Goal: Information Seeking & Learning: Check status

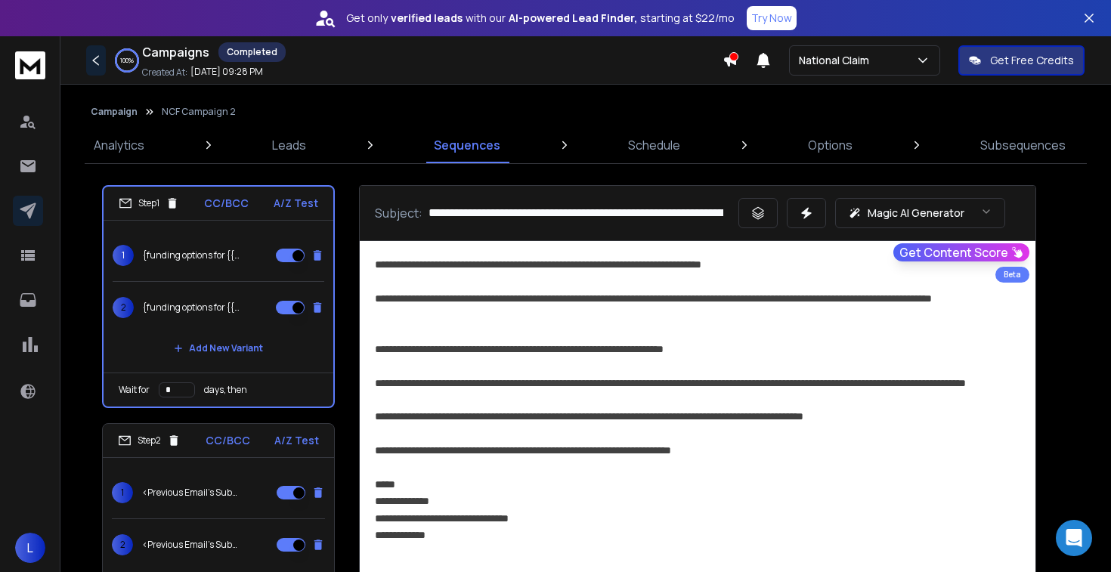
click at [94, 57] on icon at bounding box center [96, 61] width 14 height 14
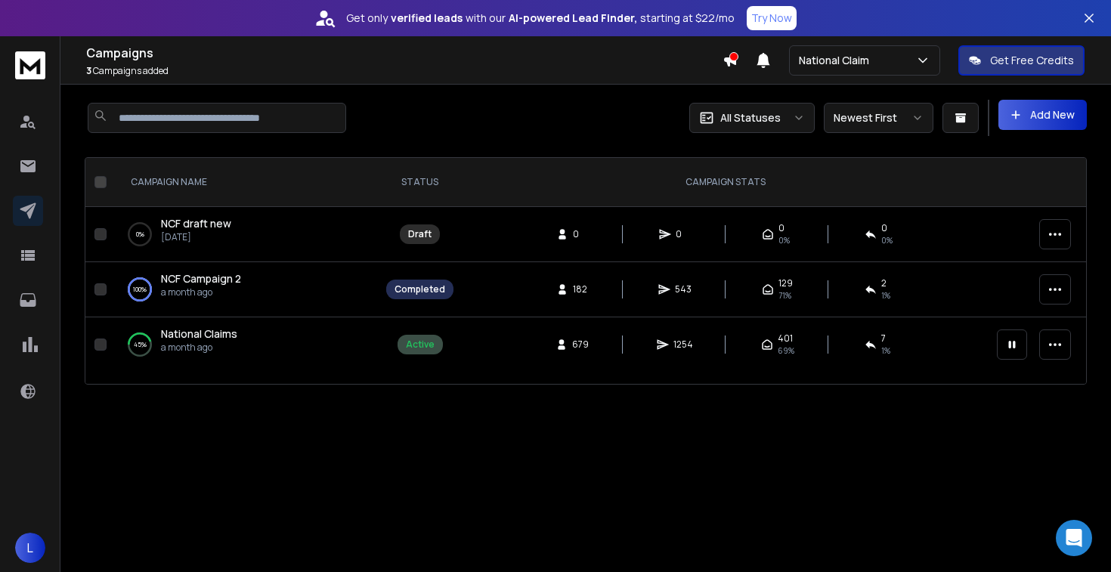
click at [218, 444] on div "Campaigns 3 Campaigns Added All Statuses Newest First Add New CAMPAIGN NAME STA…" at bounding box center [586, 386] width 1002 height 572
click at [212, 335] on span "National Claims" at bounding box center [199, 334] width 76 height 14
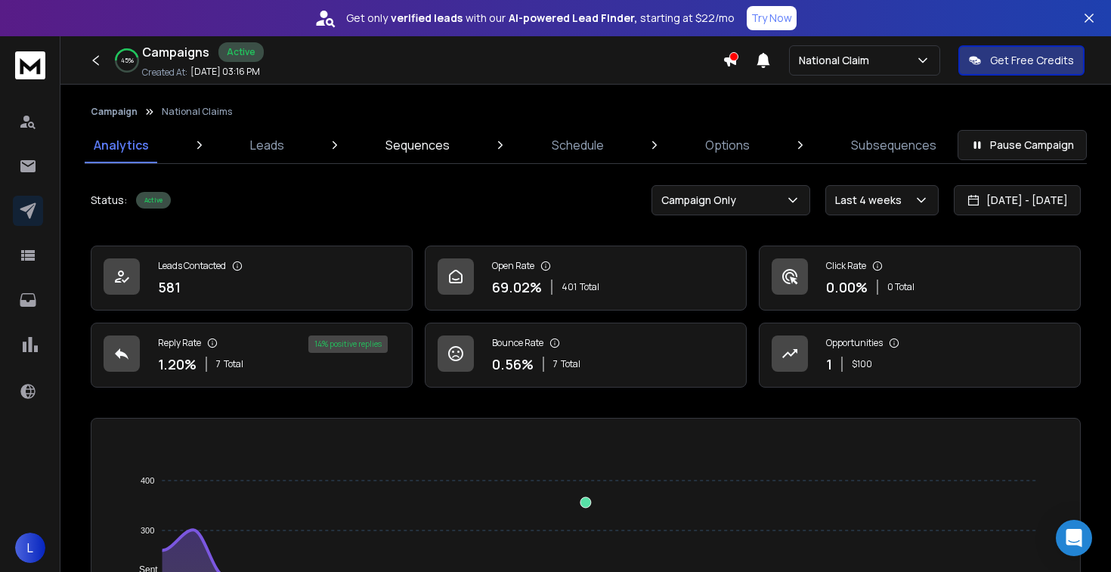
click at [436, 147] on p "Sequences" at bounding box center [417, 145] width 64 height 18
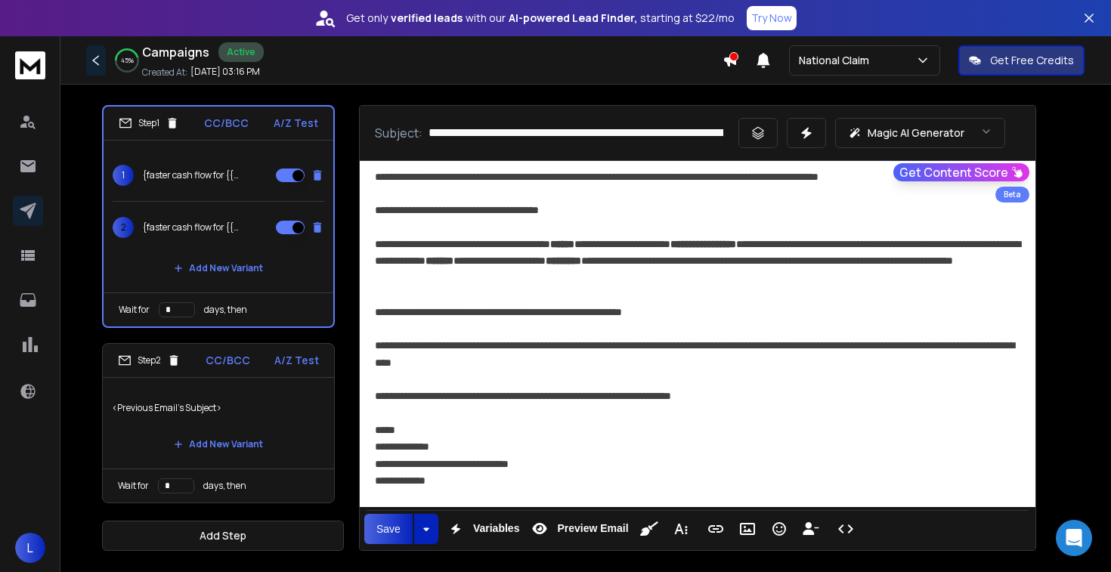
click at [103, 63] on button at bounding box center [96, 60] width 20 height 30
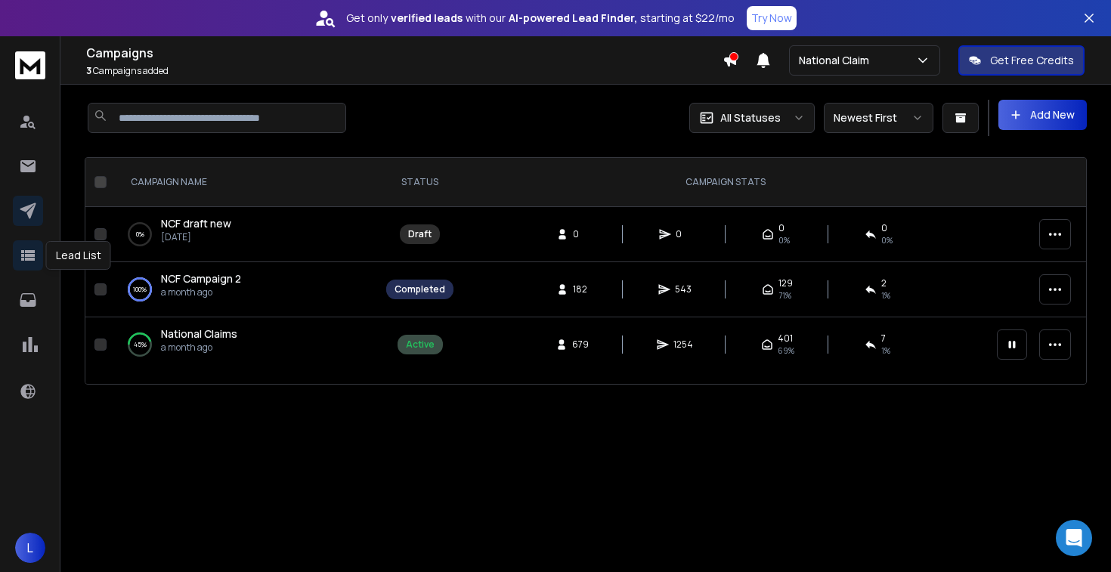
click at [26, 248] on icon at bounding box center [28, 255] width 18 height 18
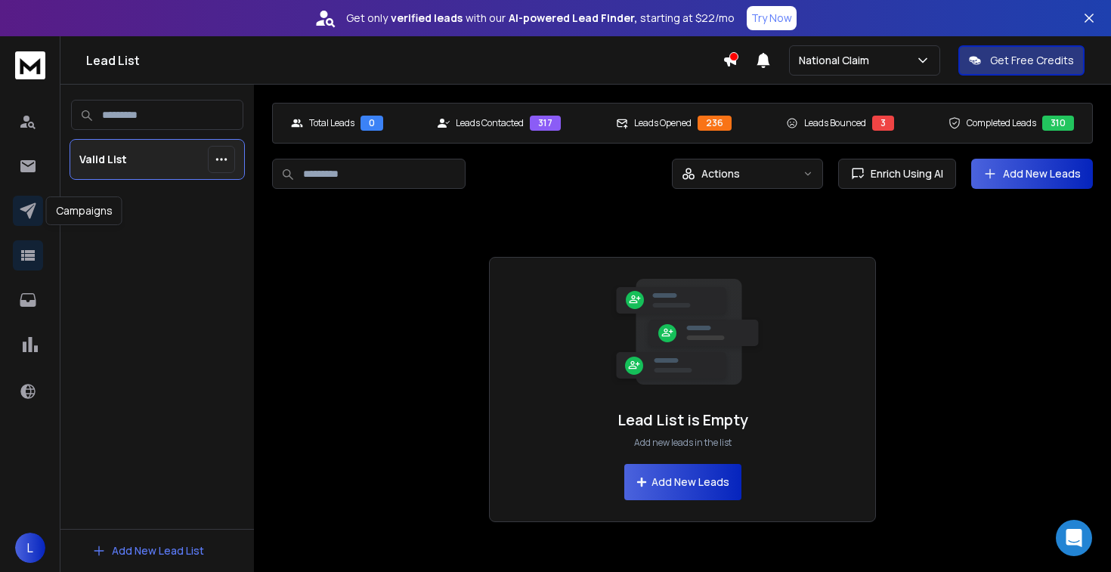
click at [27, 220] on link at bounding box center [28, 211] width 30 height 30
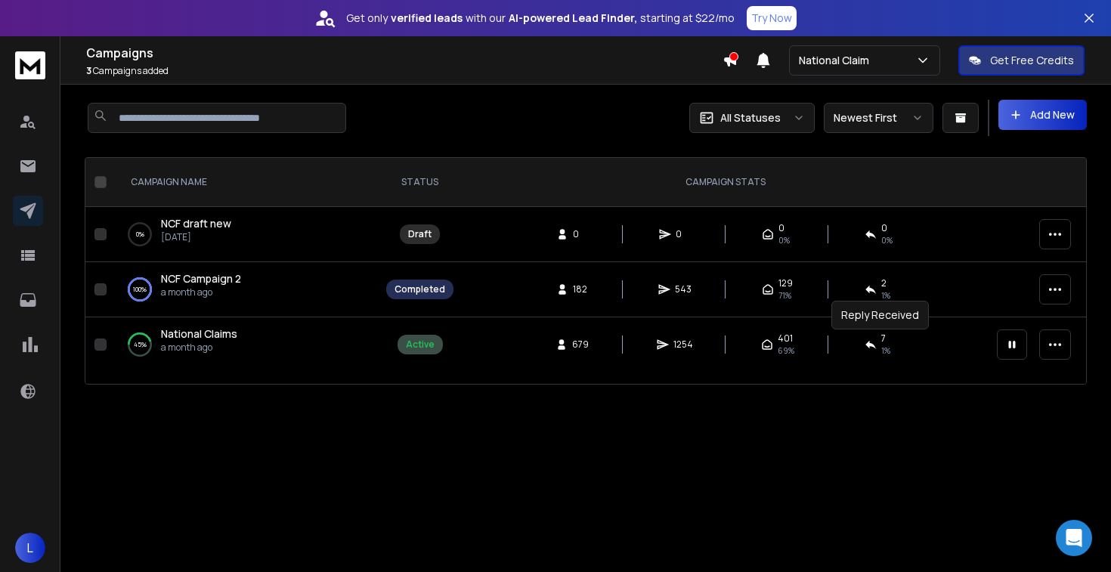
click at [877, 345] on div "7 1 %" at bounding box center [879, 345] width 45 height 24
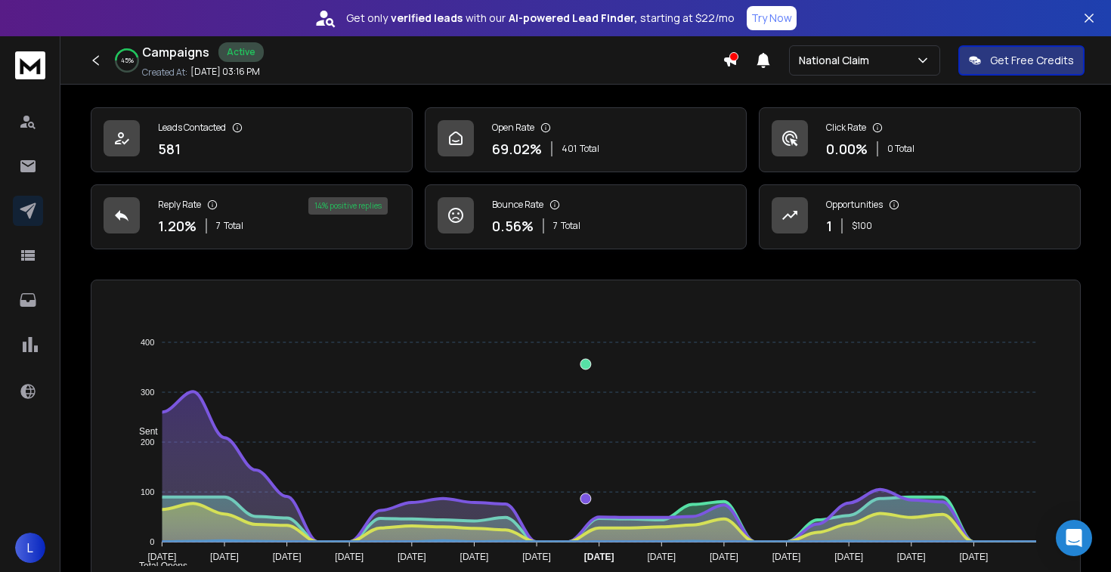
scroll to position [174, 0]
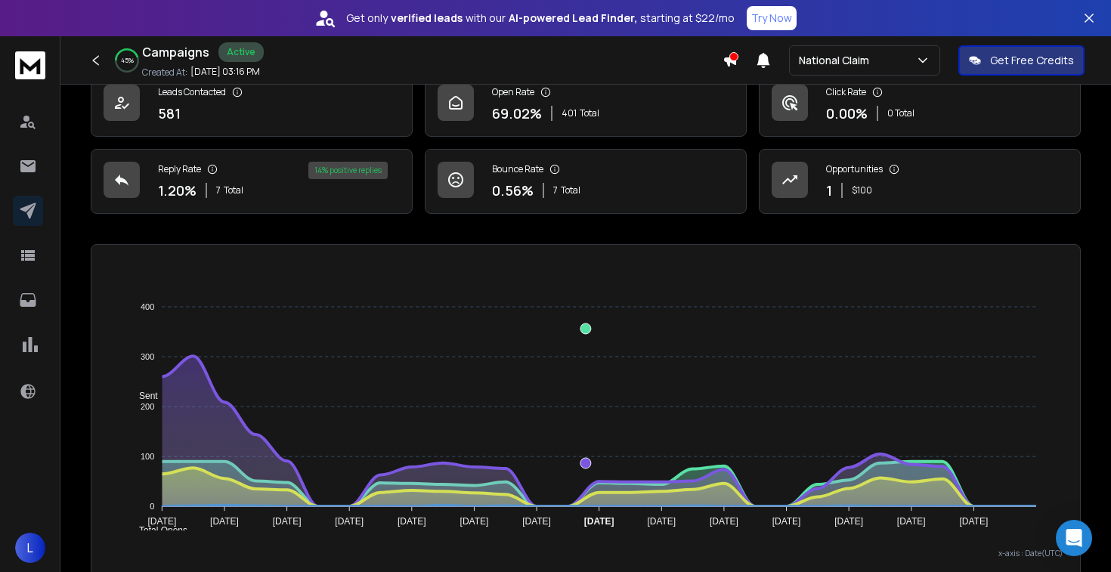
click at [234, 160] on link "Reply Rate 1.20 % 7 Total 14 % positive replies" at bounding box center [252, 181] width 322 height 65
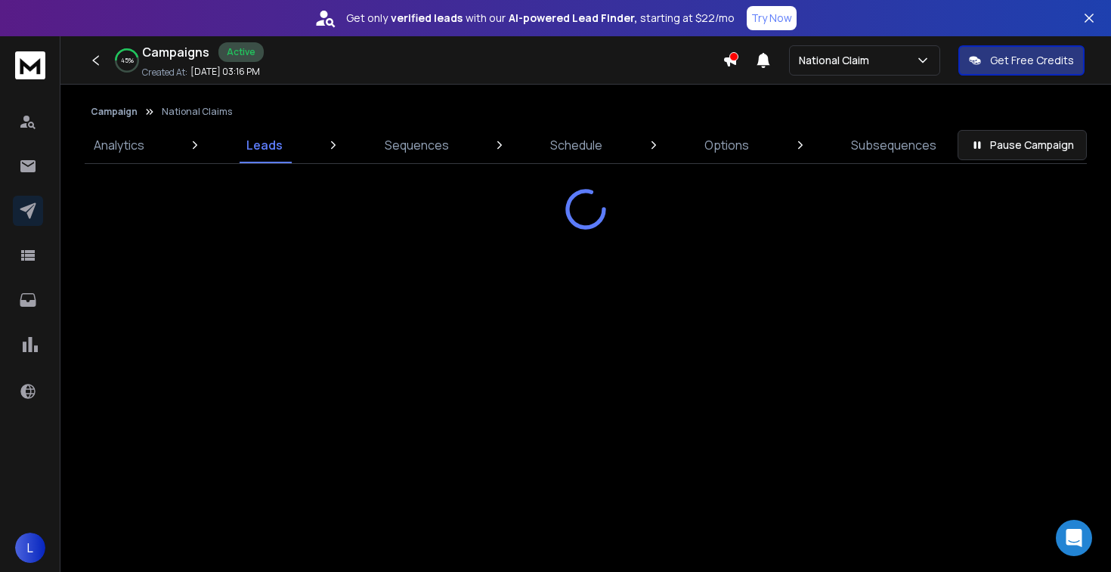
click at [234, 160] on div "Analytics Leads Sequences Schedule Options Subsequences" at bounding box center [515, 145] width 861 height 36
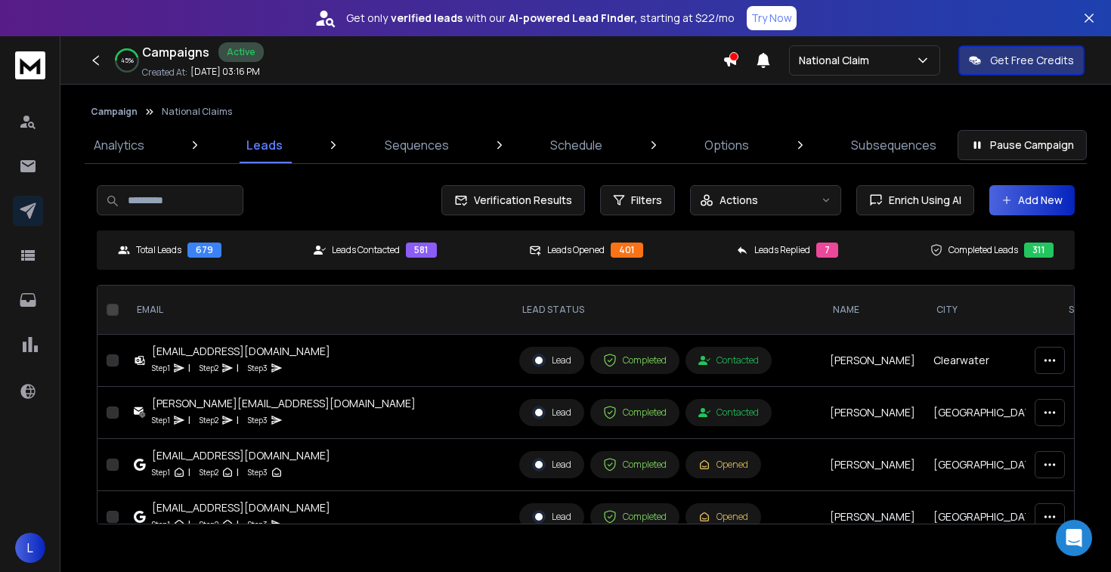
click at [335, 346] on div "[EMAIL_ADDRESS][DOMAIN_NAME] Step 1 | Step 2 | Step 3" at bounding box center [317, 360] width 367 height 33
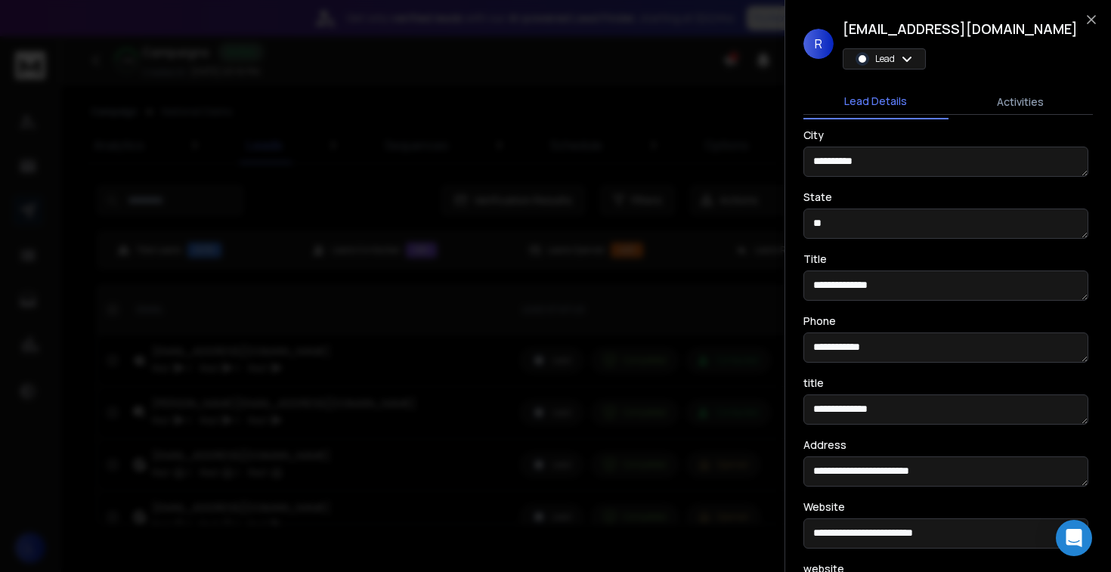
click at [1078, 13] on div "**********" at bounding box center [948, 286] width 327 height 572
click at [1084, 15] on icon "button" at bounding box center [1091, 19] width 15 height 15
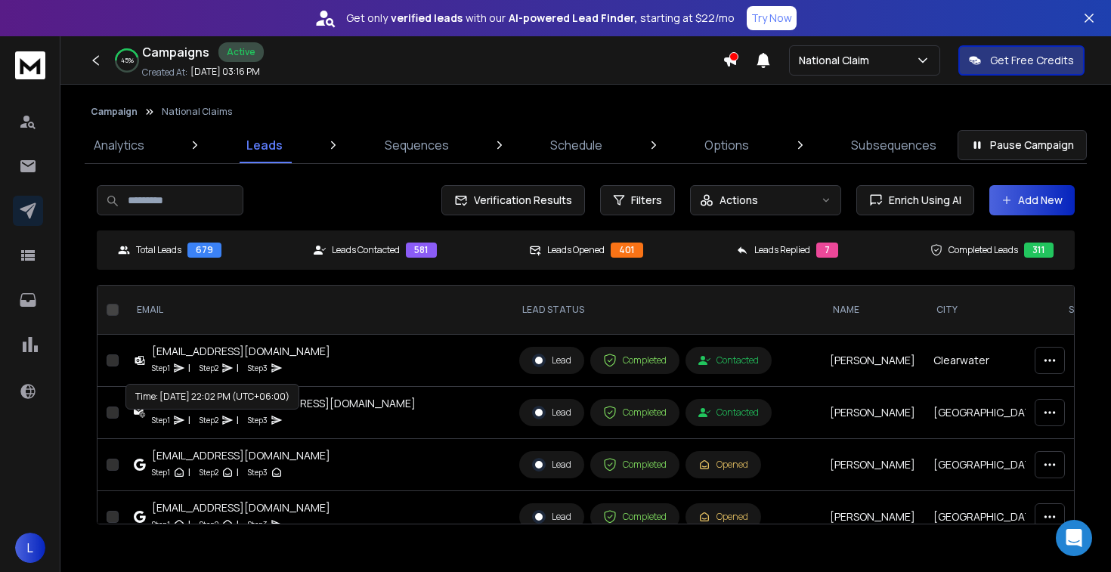
click at [170, 405] on div "Time: [DATE] 22:02 PM (UTC +06:00 )" at bounding box center [212, 397] width 174 height 26
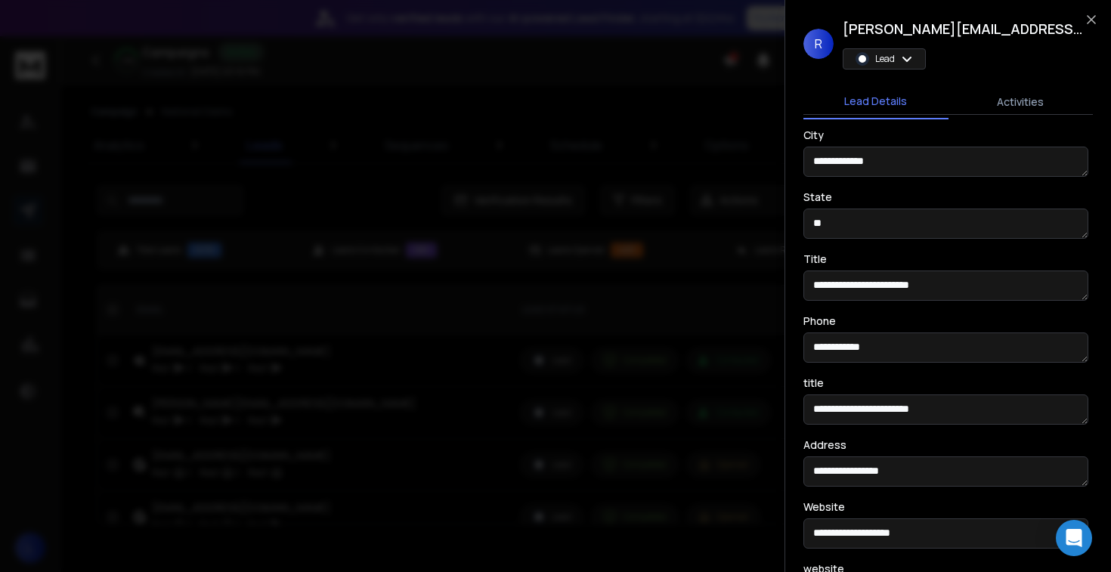
click at [994, 98] on button "Activities" at bounding box center [1021, 101] width 145 height 33
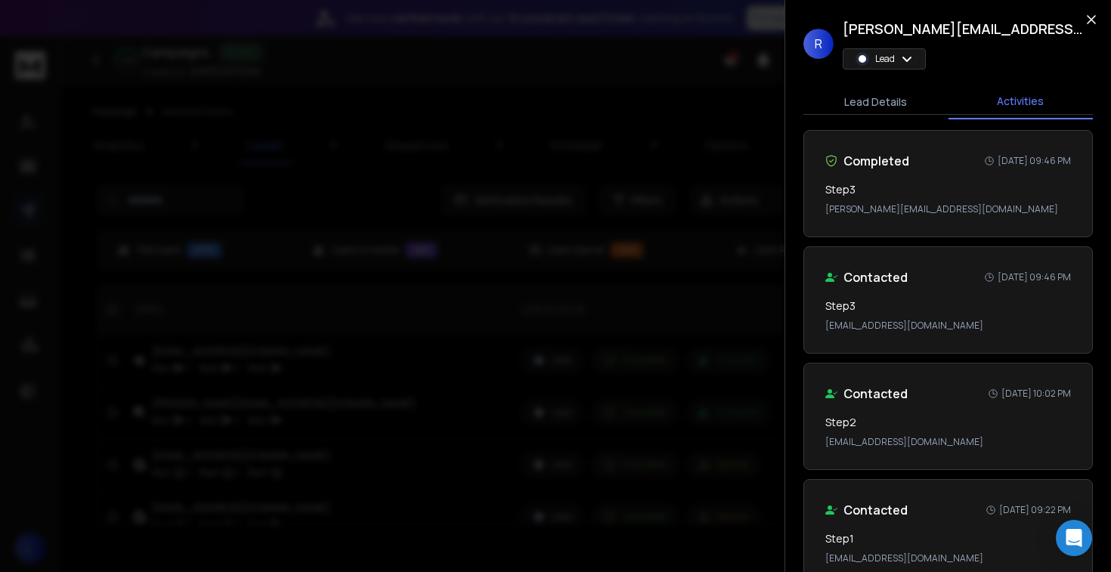
click at [1088, 20] on icon "button" at bounding box center [1092, 20] width 8 height 8
